Goal: Answer question/provide support

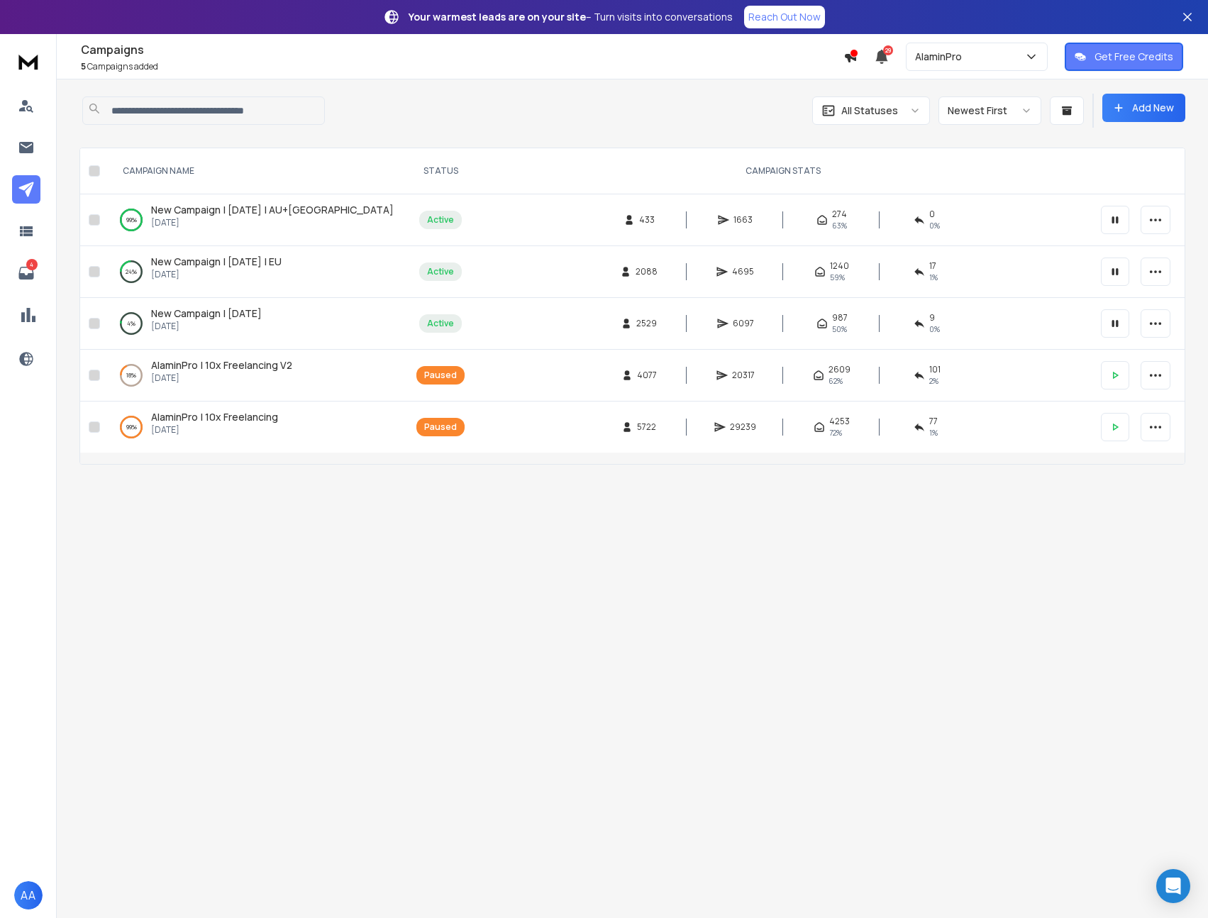
click at [1190, 18] on icon at bounding box center [1187, 17] width 9 height 9
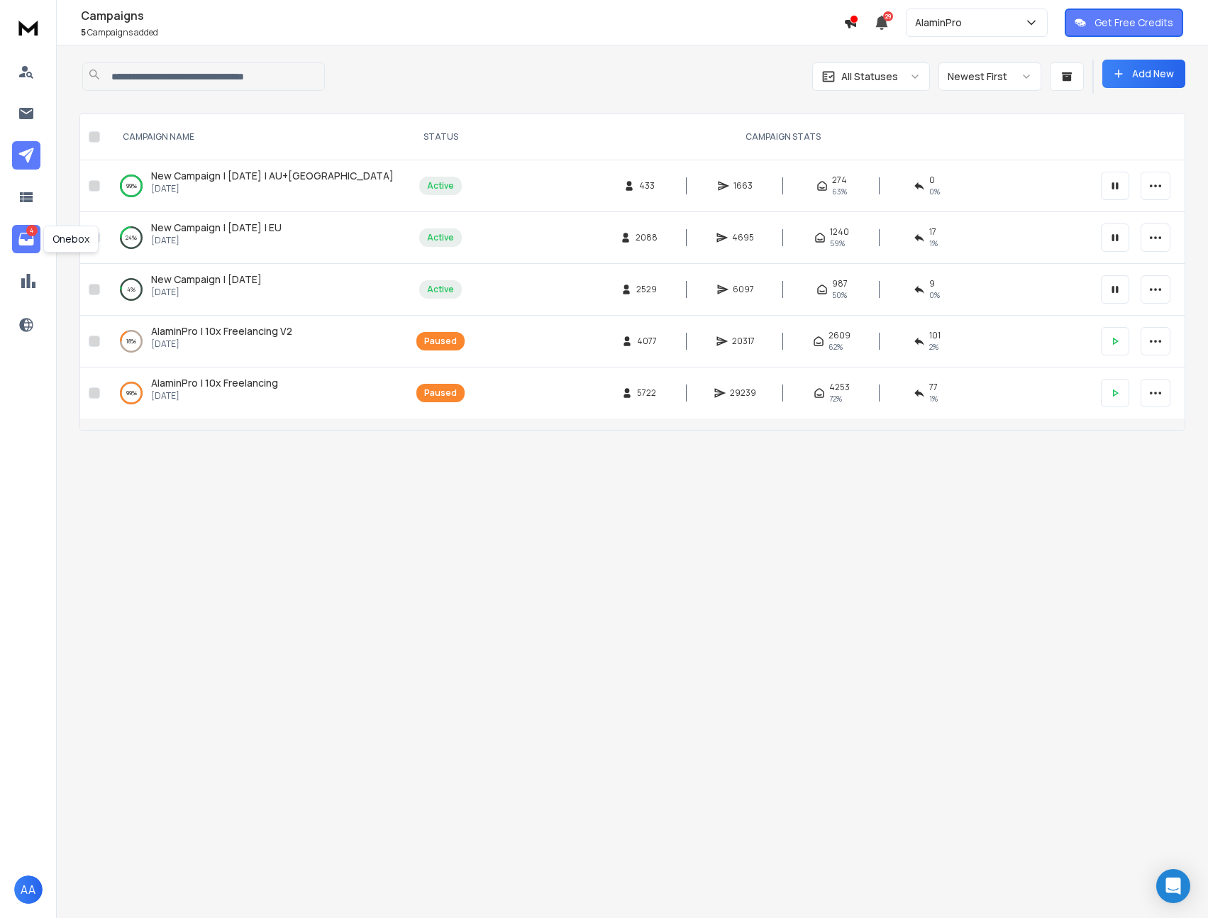
click at [27, 238] on icon at bounding box center [26, 239] width 17 height 17
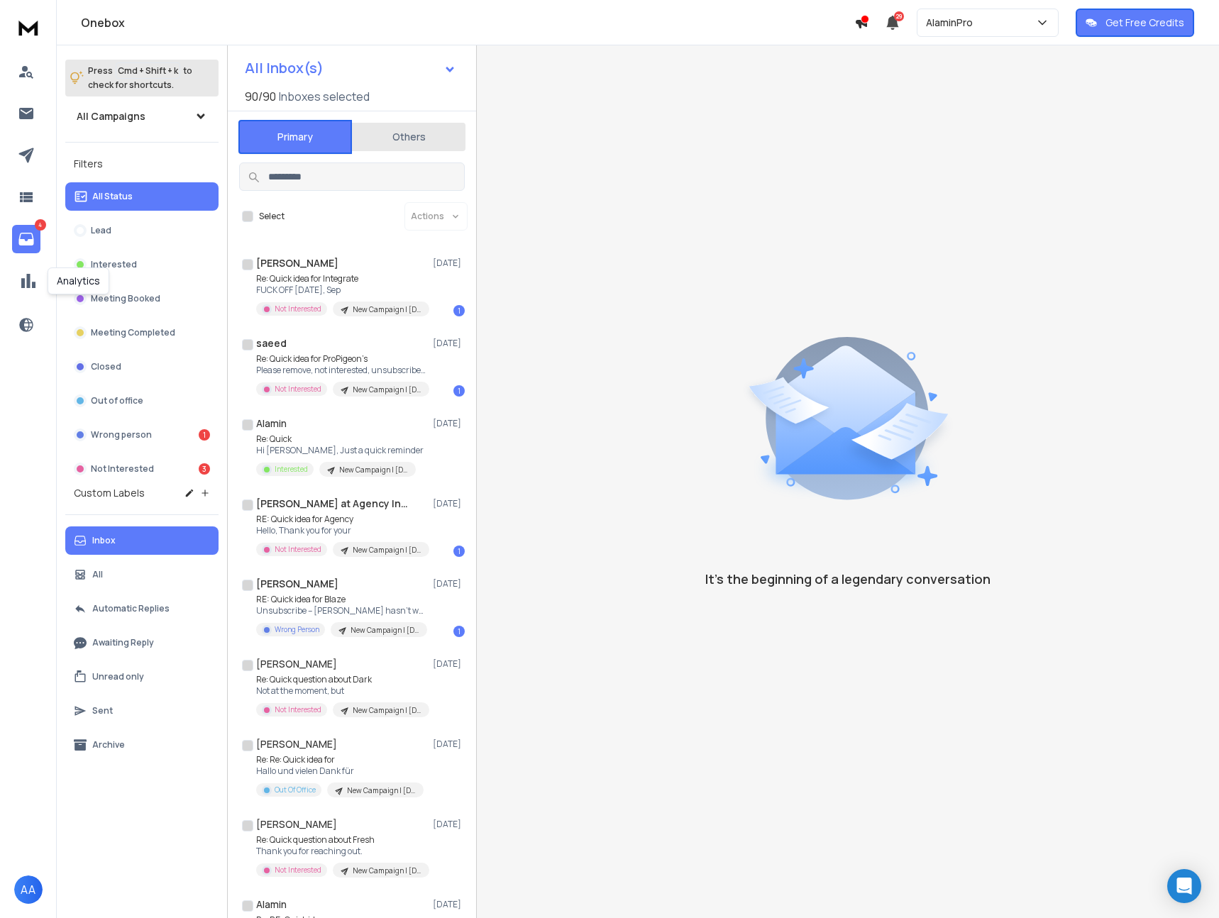
click at [104, 267] on div "Analytics" at bounding box center [79, 280] width 62 height 27
click at [111, 263] on p "Interested" at bounding box center [114, 264] width 46 height 11
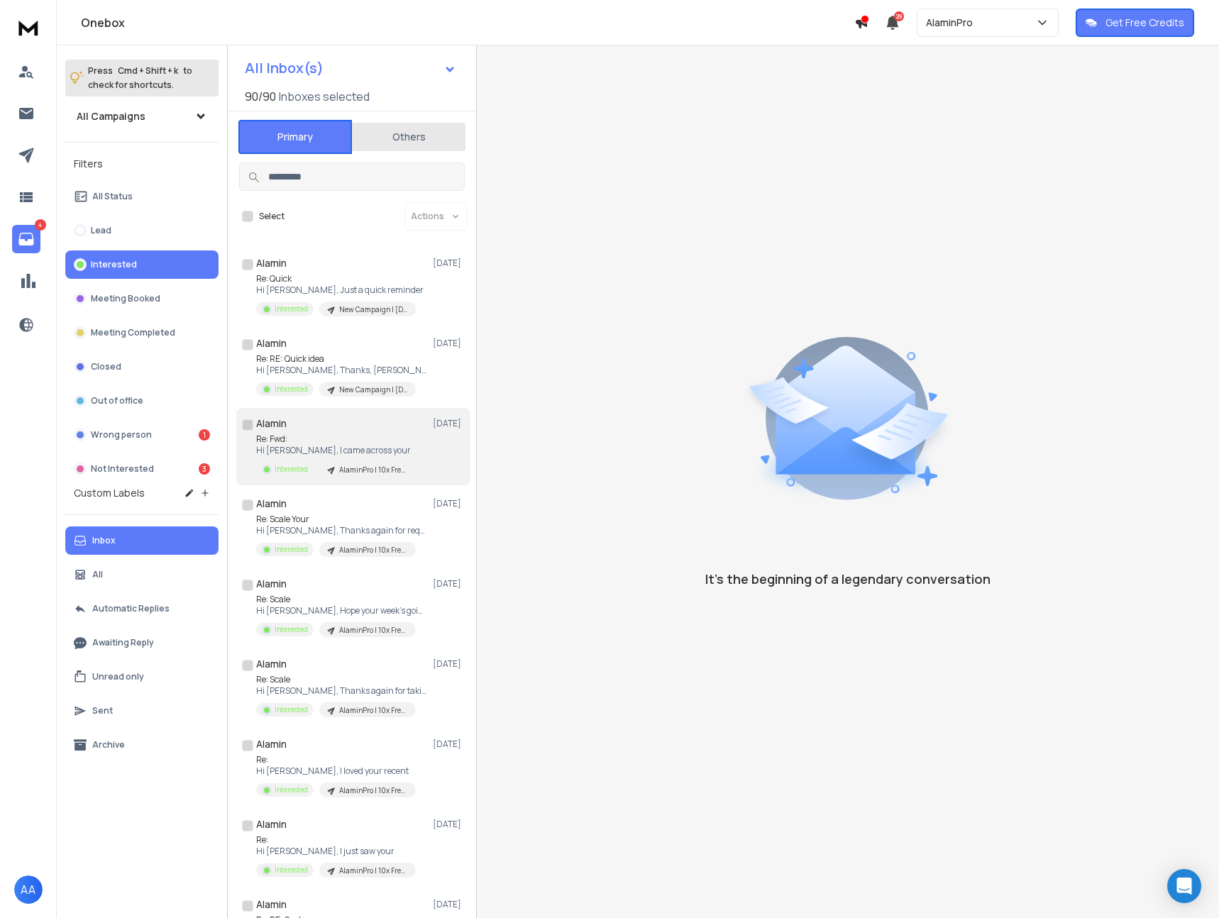
click at [303, 436] on p "Re: Fwd:" at bounding box center [336, 438] width 160 height 11
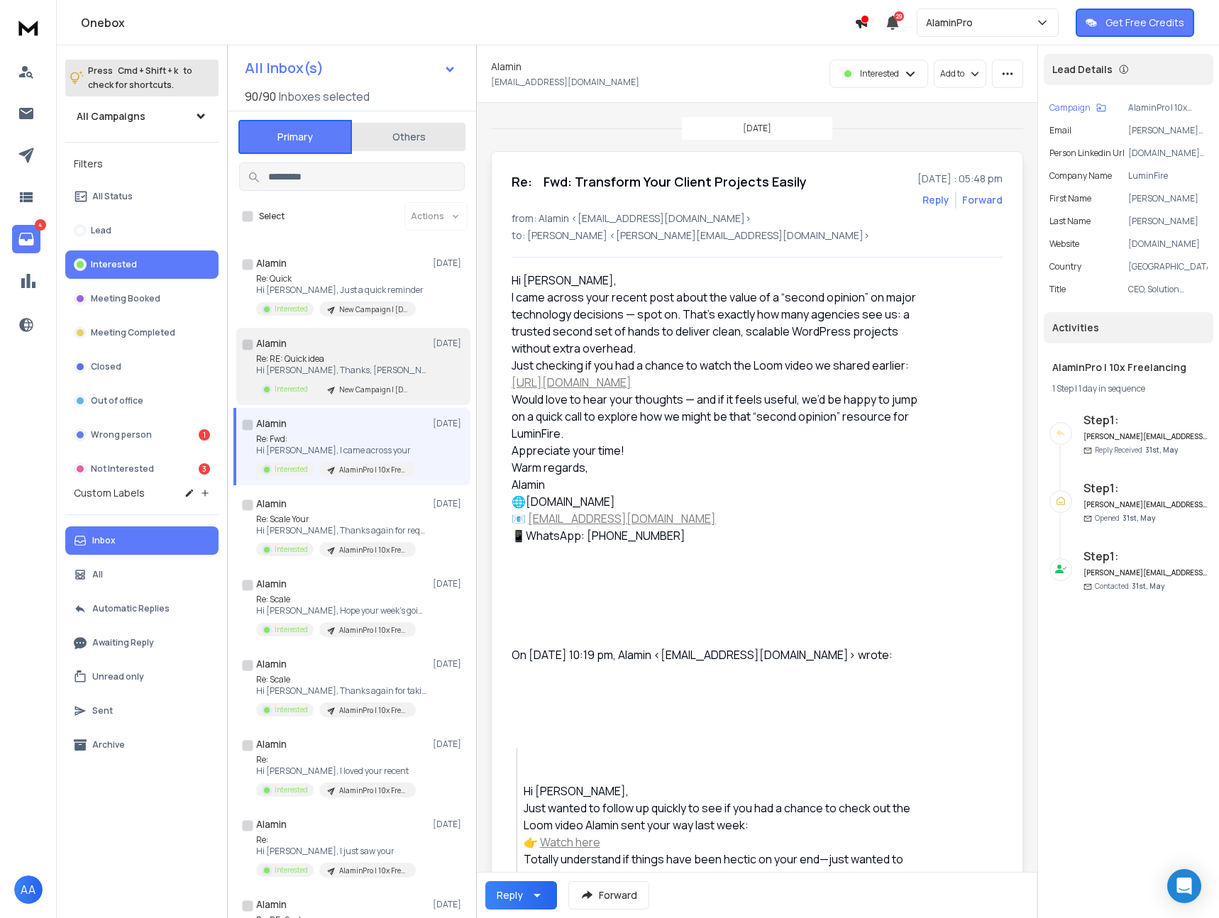
click at [305, 352] on div "Alamin [DATE] Re: RE: Quick idea Hi [PERSON_NAME], Thanks, [PERSON_NAME], for l…" at bounding box center [360, 366] width 209 height 60
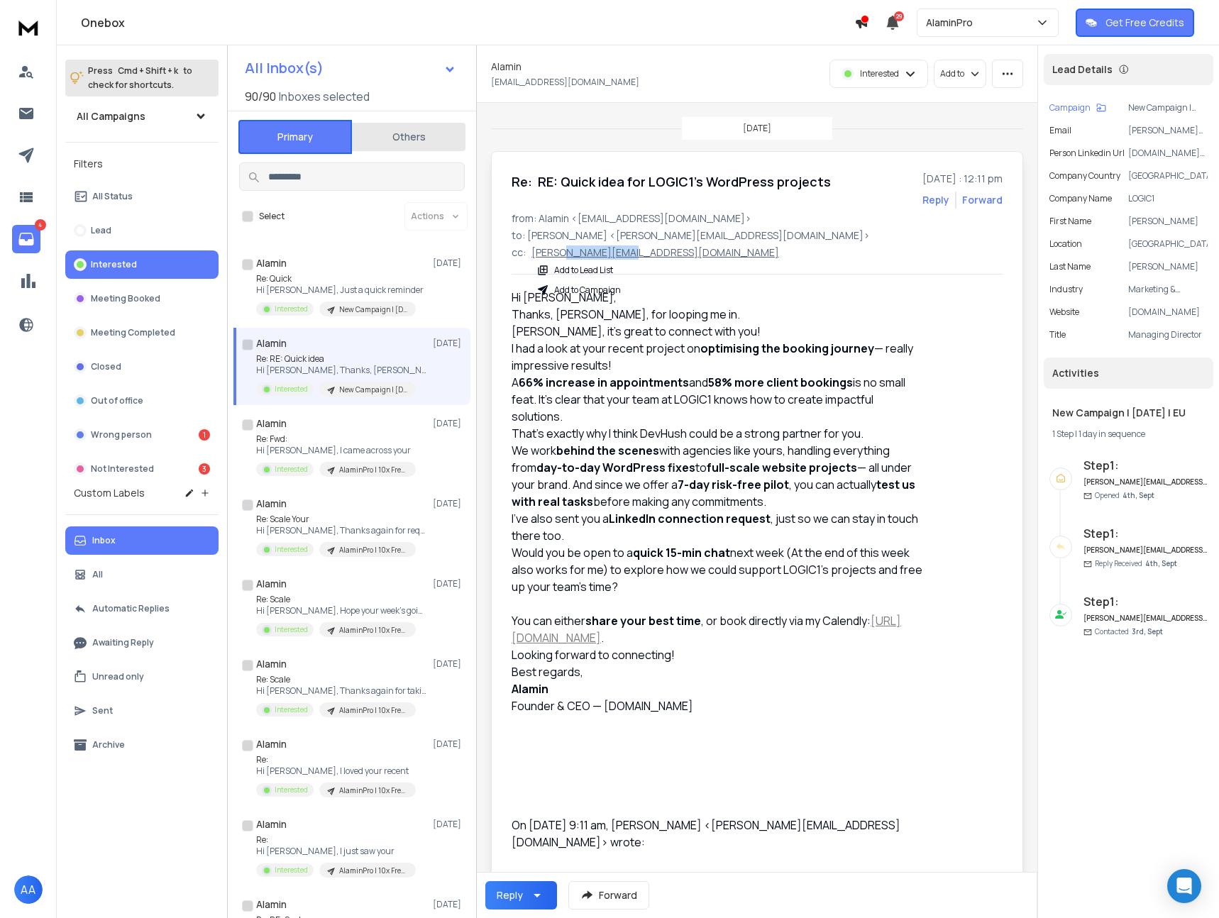
drag, startPoint x: 629, startPoint y: 253, endPoint x: 567, endPoint y: 254, distance: 62.4
click at [567, 254] on div "cc: [PERSON_NAME][EMAIL_ADDRESS][DOMAIN_NAME] Add to Lead List Add to Campaign" at bounding box center [757, 252] width 491 height 14
copy p "[DOMAIN_NAME]"
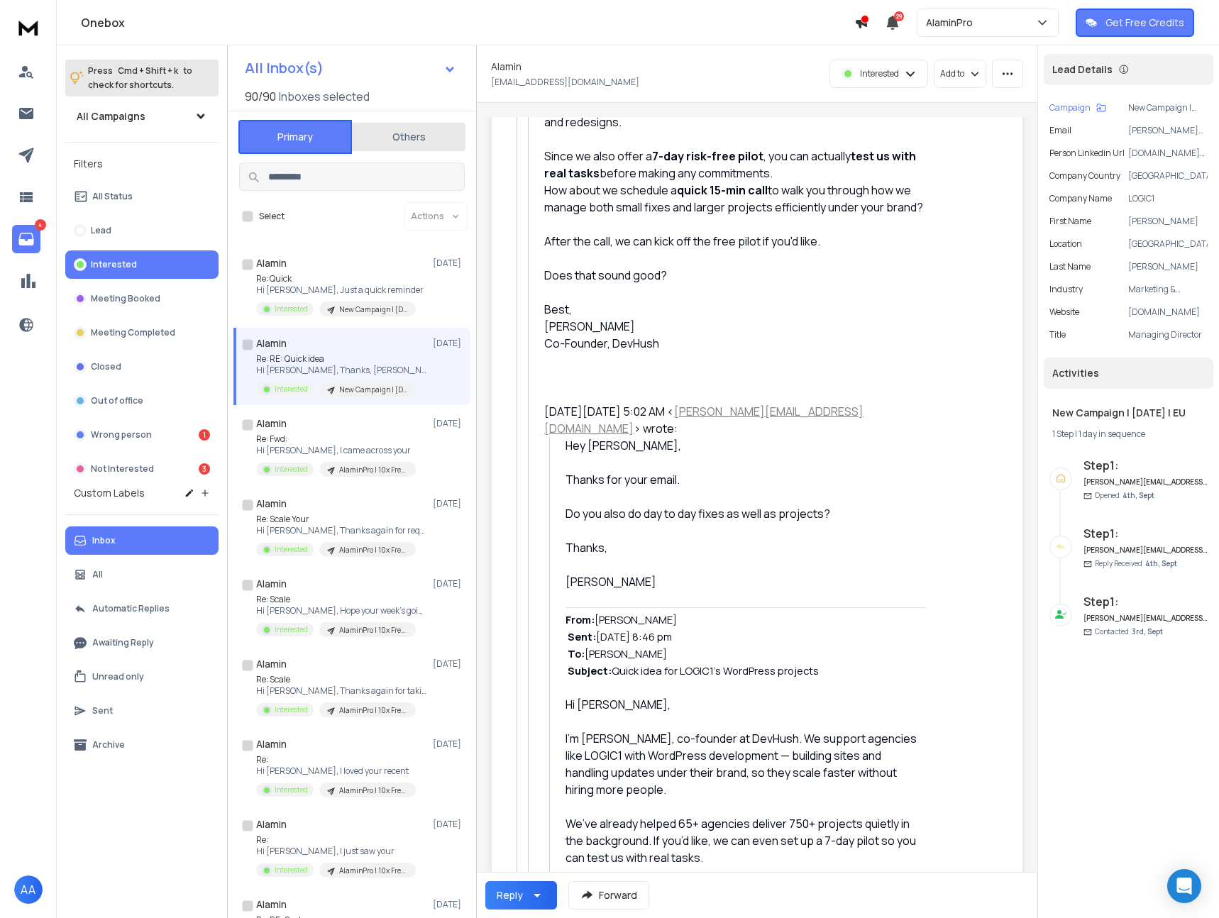
scroll to position [1334, 0]
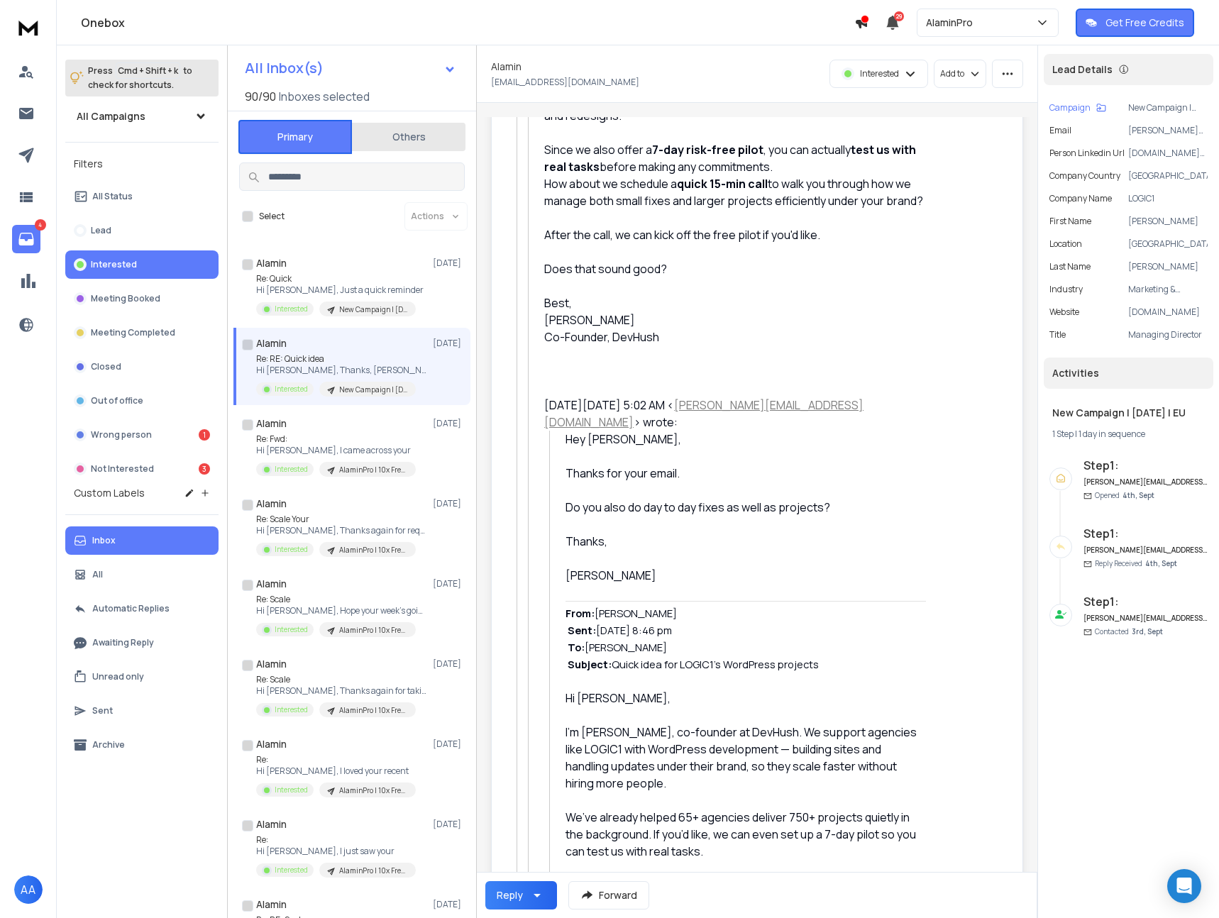
drag, startPoint x: 687, startPoint y: 457, endPoint x: 765, endPoint y: 451, distance: 79.0
click at [765, 499] on span "Do you also do day to day fixes as well as projects?" at bounding box center [697, 507] width 265 height 16
click at [762, 499] on span "Do you also do day to day fixes as well as projects?" at bounding box center [697, 507] width 265 height 16
drag, startPoint x: 614, startPoint y: 458, endPoint x: 666, endPoint y: 457, distance: 51.8
click at [666, 499] on span "Do you also do day to day fixes as well as projects?" at bounding box center [697, 507] width 265 height 16
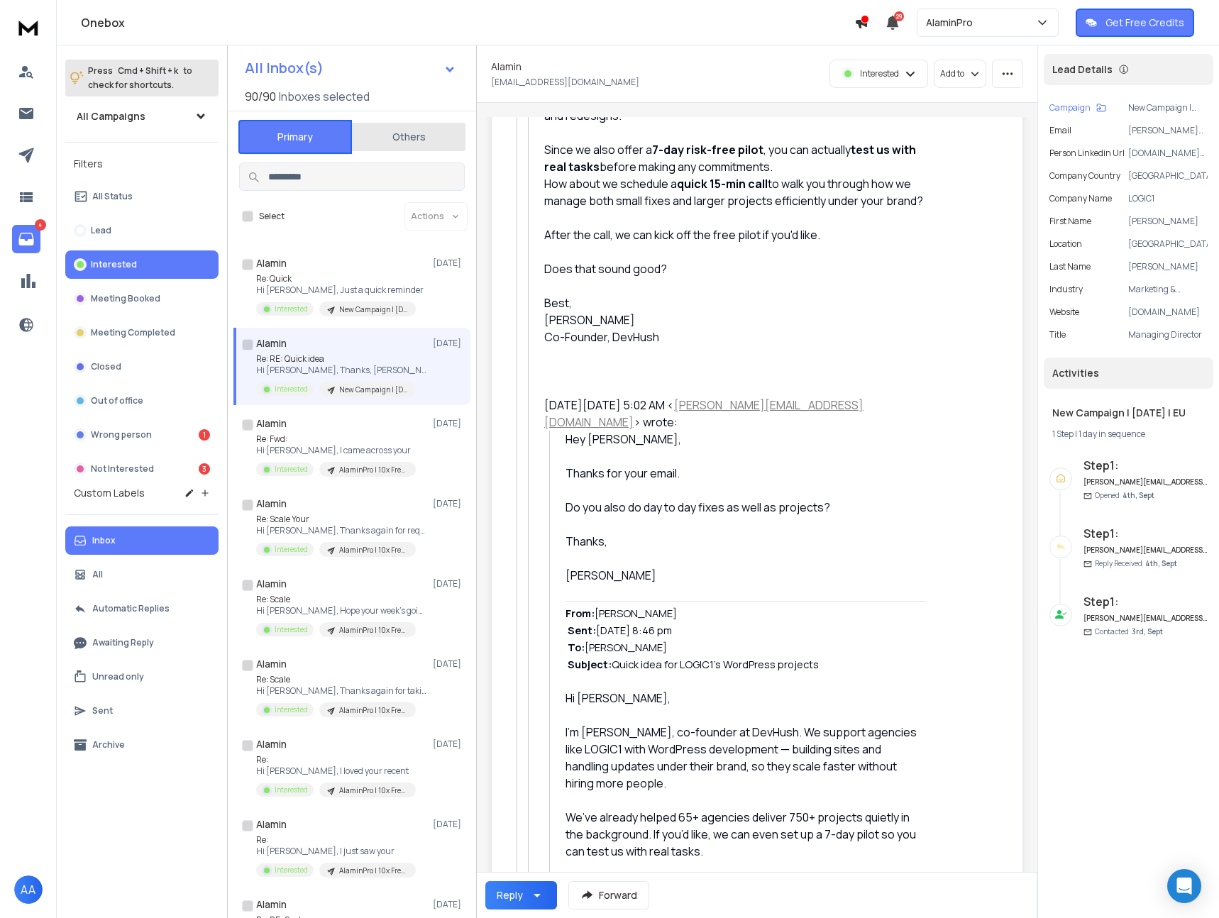
click at [692, 499] on span "Do you also do day to day fixes as well as projects?" at bounding box center [697, 507] width 265 height 16
drag, startPoint x: 695, startPoint y: 456, endPoint x: 745, endPoint y: 455, distance: 50.4
click at [745, 499] on span "Do you also do day to day fixes as well as projects?" at bounding box center [697, 507] width 265 height 16
click at [783, 499] on span "Do you also do day to day fixes as well as projects?" at bounding box center [697, 507] width 265 height 16
